Goal: Check status

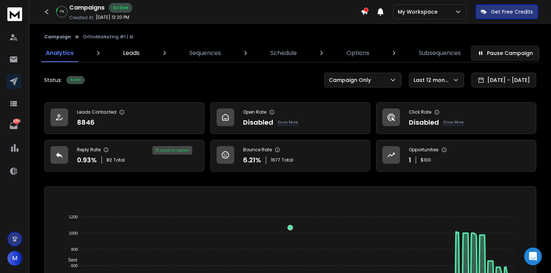
click at [132, 56] on p "Leads" at bounding box center [131, 53] width 17 height 9
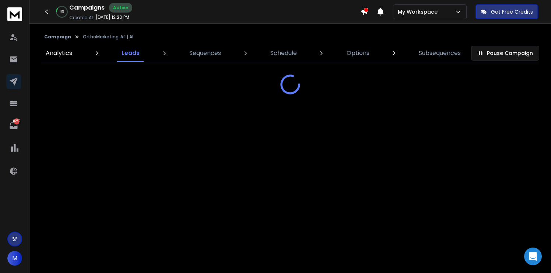
click at [71, 55] on p "Analytics" at bounding box center [59, 53] width 27 height 9
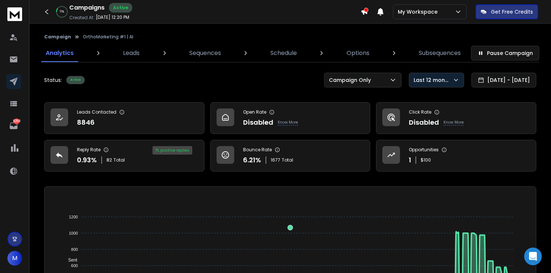
click at [414, 78] on p "Last 12 months" at bounding box center [433, 79] width 39 height 7
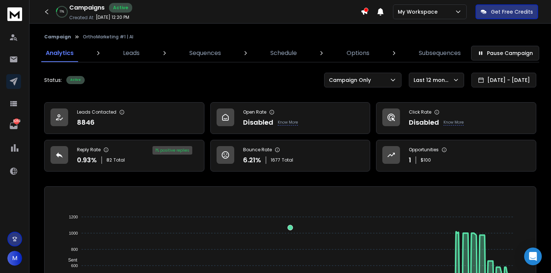
scroll to position [10, 0]
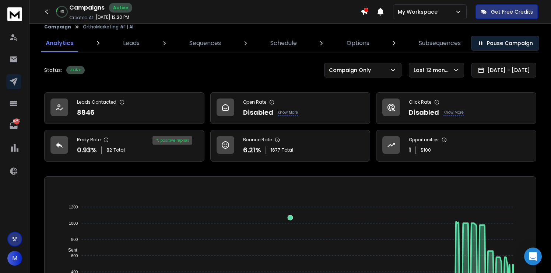
click at [482, 43] on icon at bounding box center [481, 43] width 7 height 7
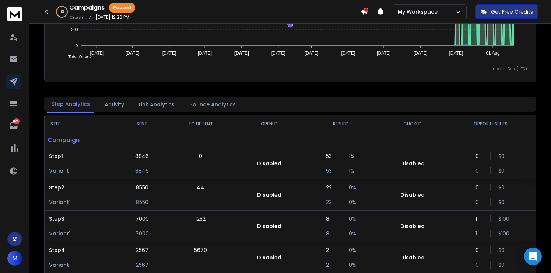
scroll to position [313, 0]
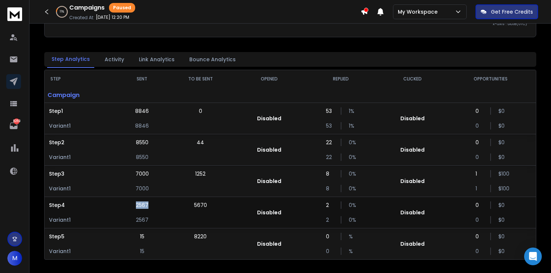
drag, startPoint x: 137, startPoint y: 206, endPoint x: 150, endPoint y: 206, distance: 12.5
click at [150, 206] on div "2567 2567" at bounding box center [142, 212] width 36 height 22
